Goal: Information Seeking & Learning: Check status

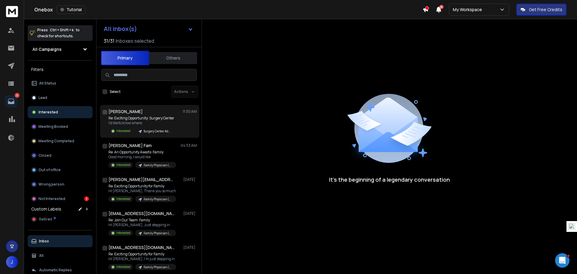
click at [158, 118] on p "Re: Exciting Opportunity: Surgery Center" at bounding box center [142, 118] width 68 height 5
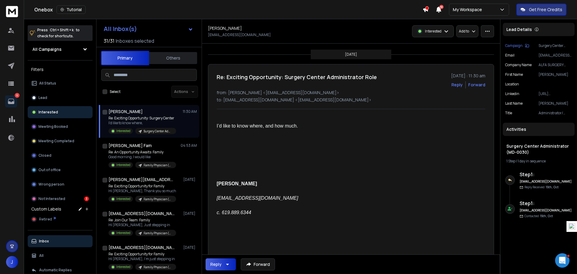
click at [488, 30] on icon "button" at bounding box center [487, 31] width 5 height 5
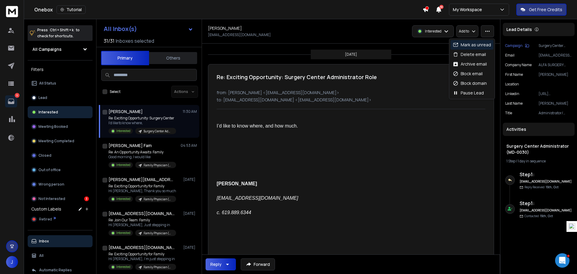
click at [471, 47] on div "Mark as unread" at bounding box center [472, 45] width 38 height 6
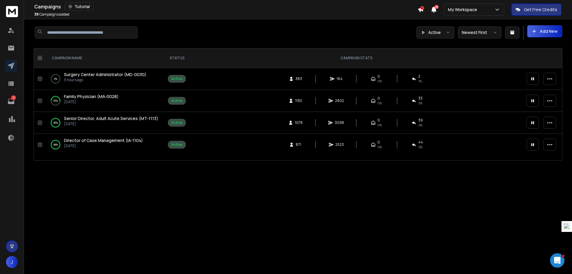
click at [90, 74] on span "Surgery Center Administrator (MD-0030)" at bounding box center [105, 75] width 83 height 6
